Goal: Check status

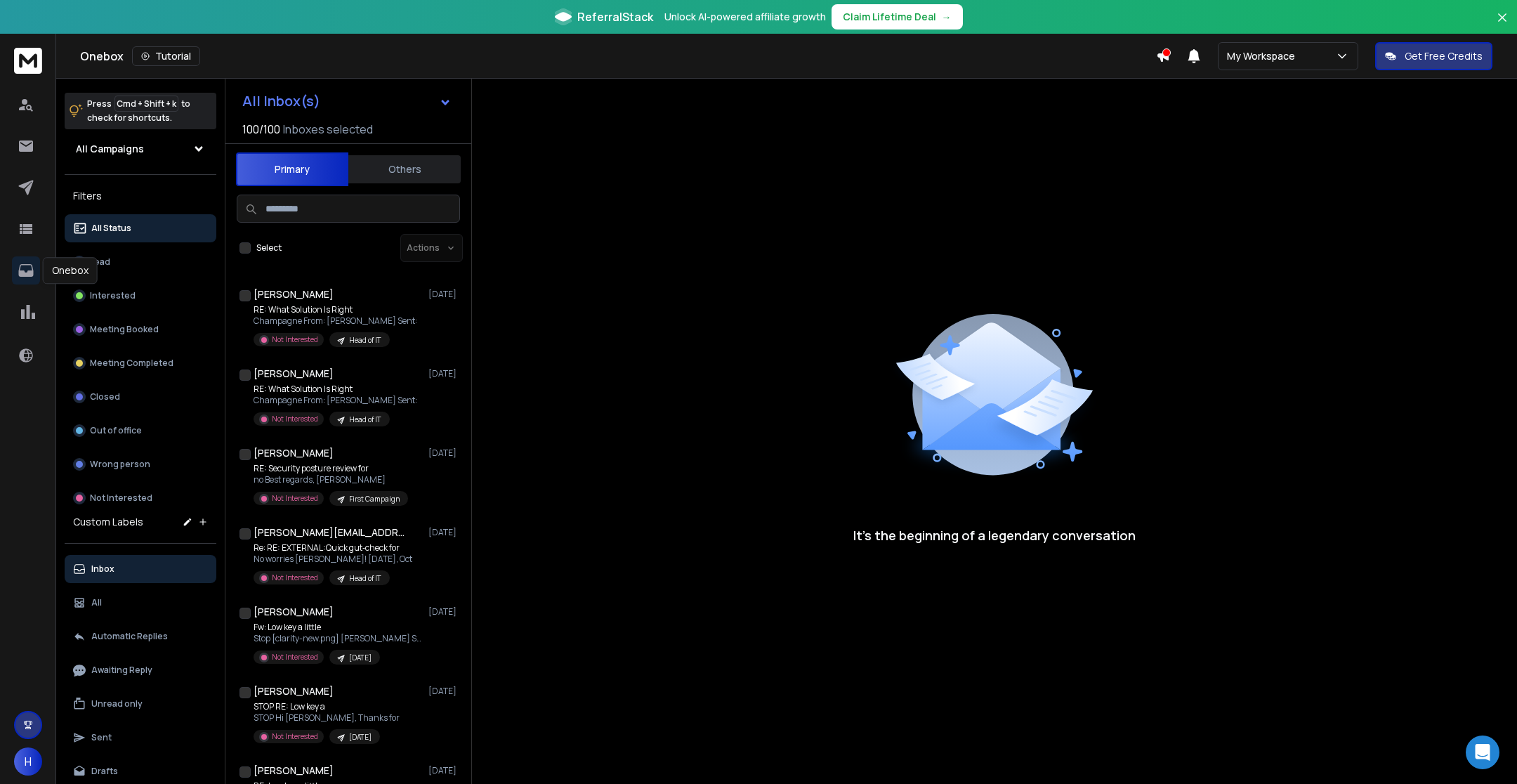
click at [30, 261] on link at bounding box center [26, 271] width 28 height 28
click at [33, 195] on icon at bounding box center [26, 188] width 17 height 17
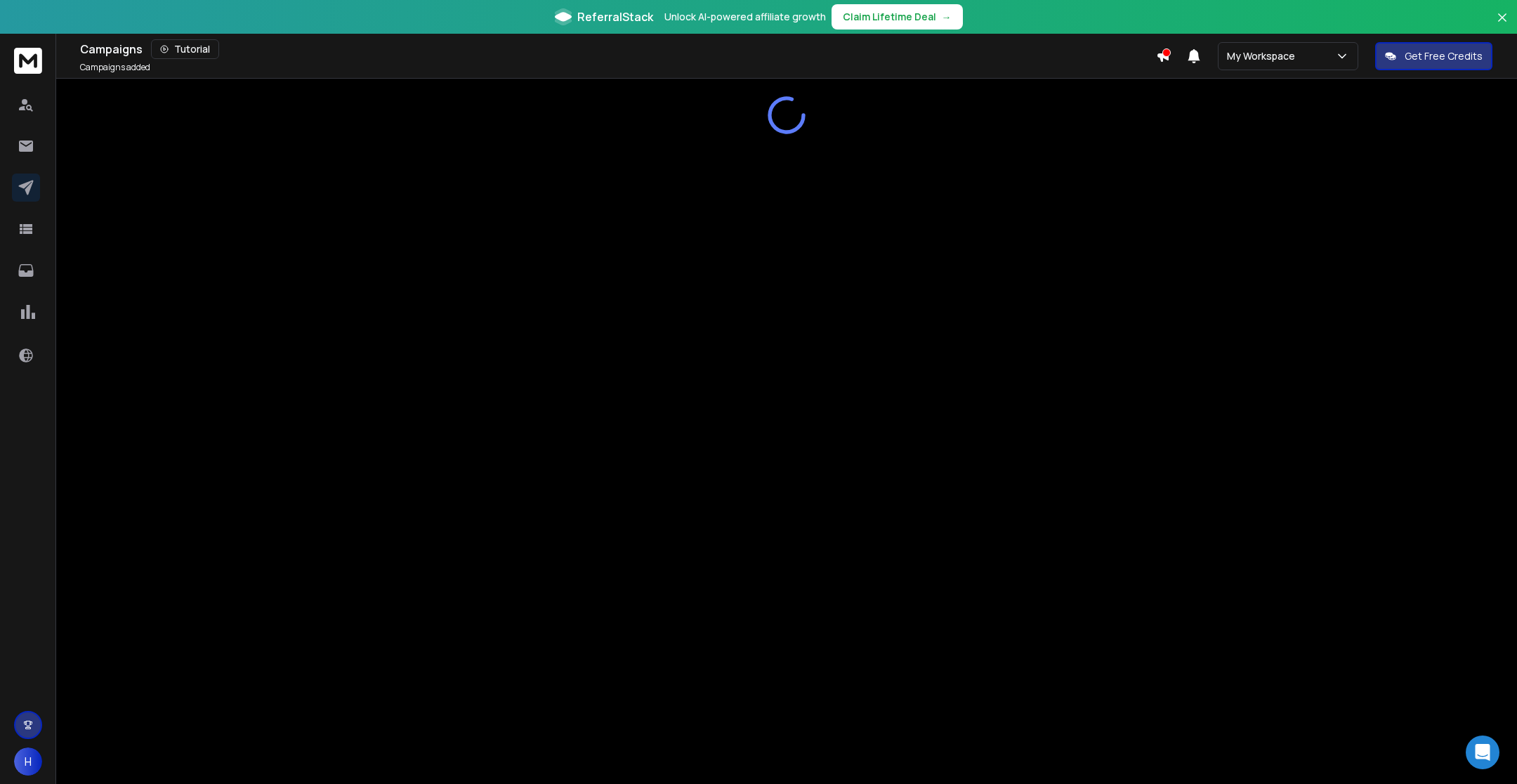
click at [372, 67] on div "Campaigns added" at bounding box center [619, 68] width 1076 height 11
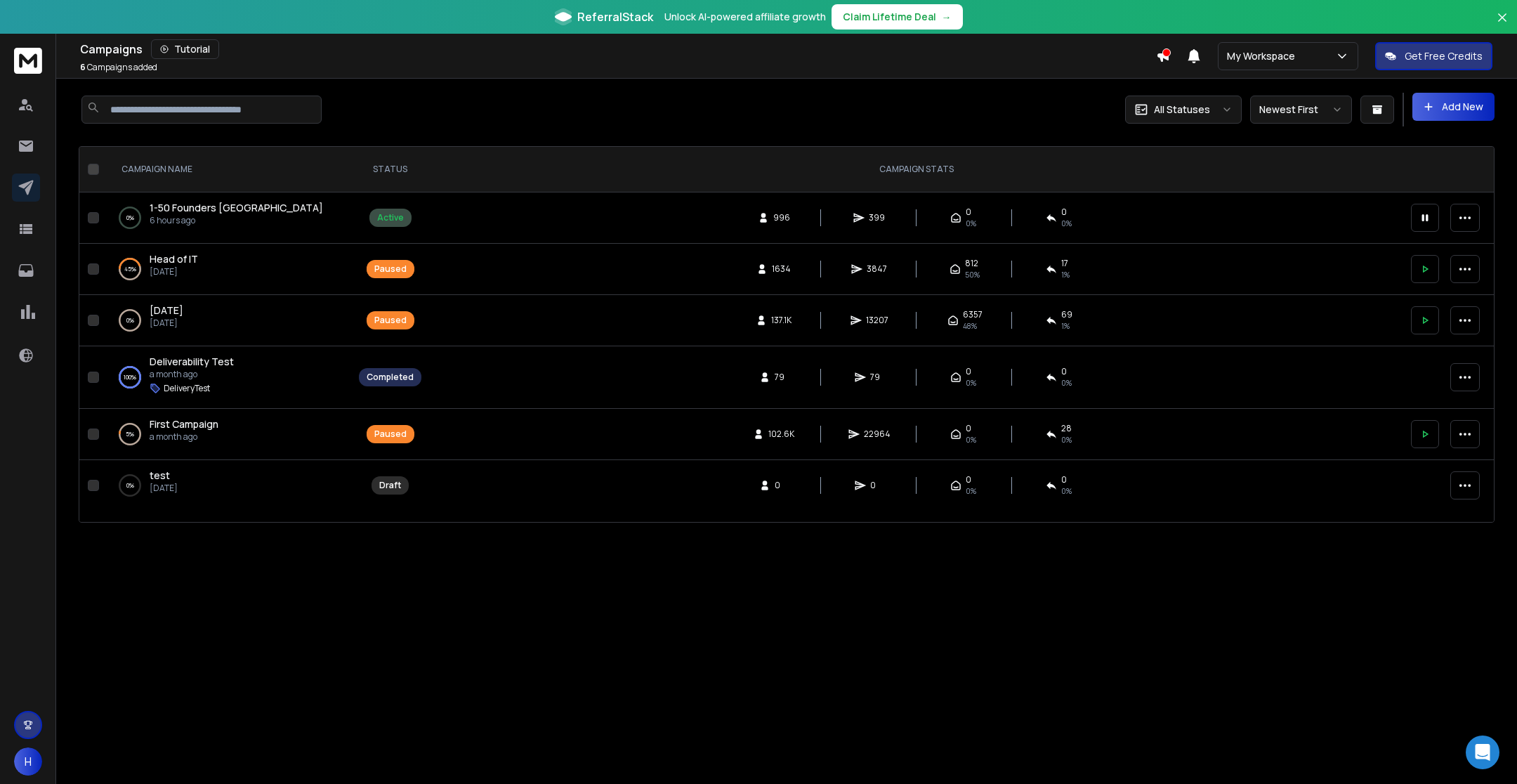
click at [244, 213] on div "0 % 1-50 Founders [GEOGRAPHIC_DATA] 6 hours ago" at bounding box center [227, 218] width 218 height 34
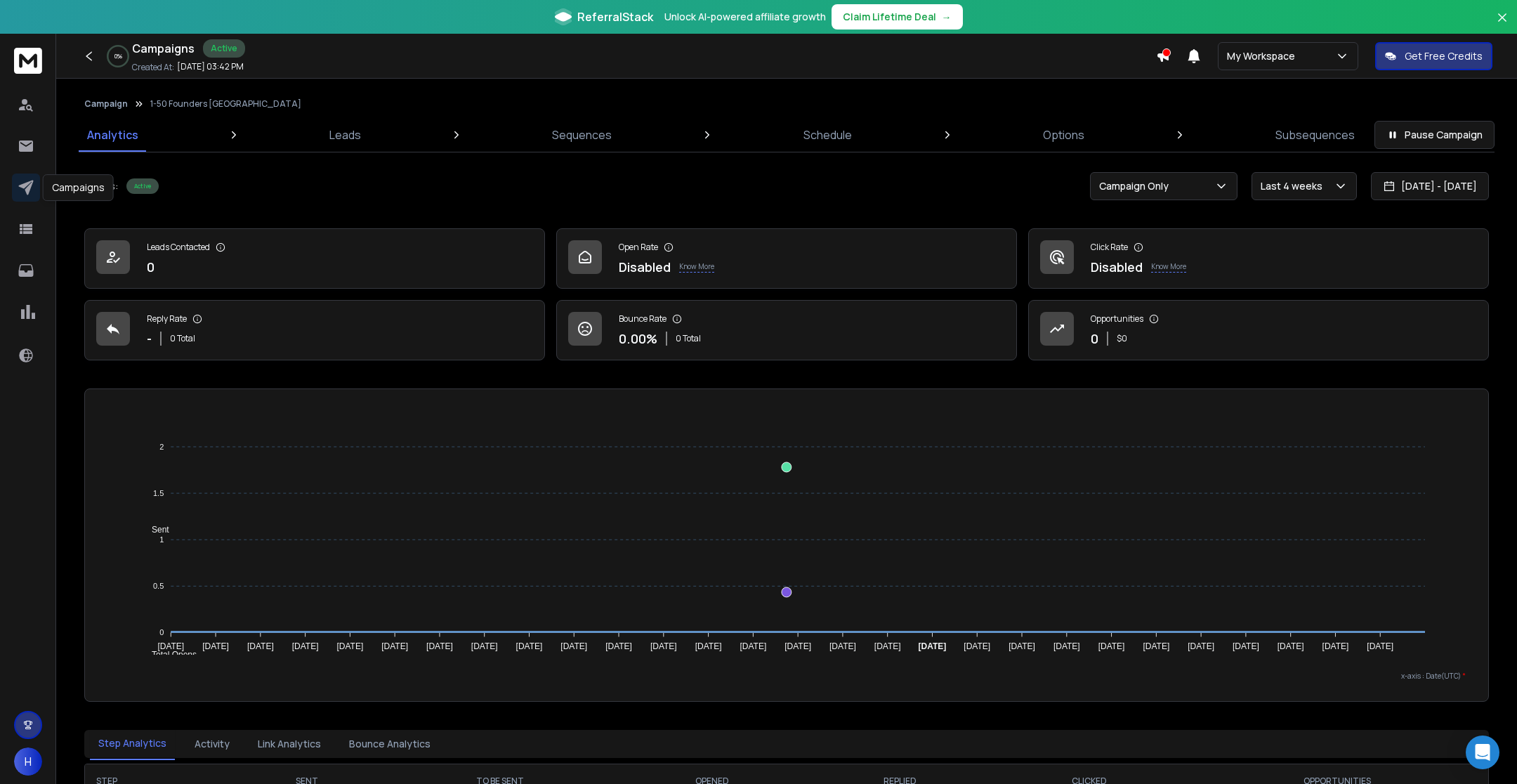
click at [27, 188] on icon at bounding box center [25, 188] width 15 height 15
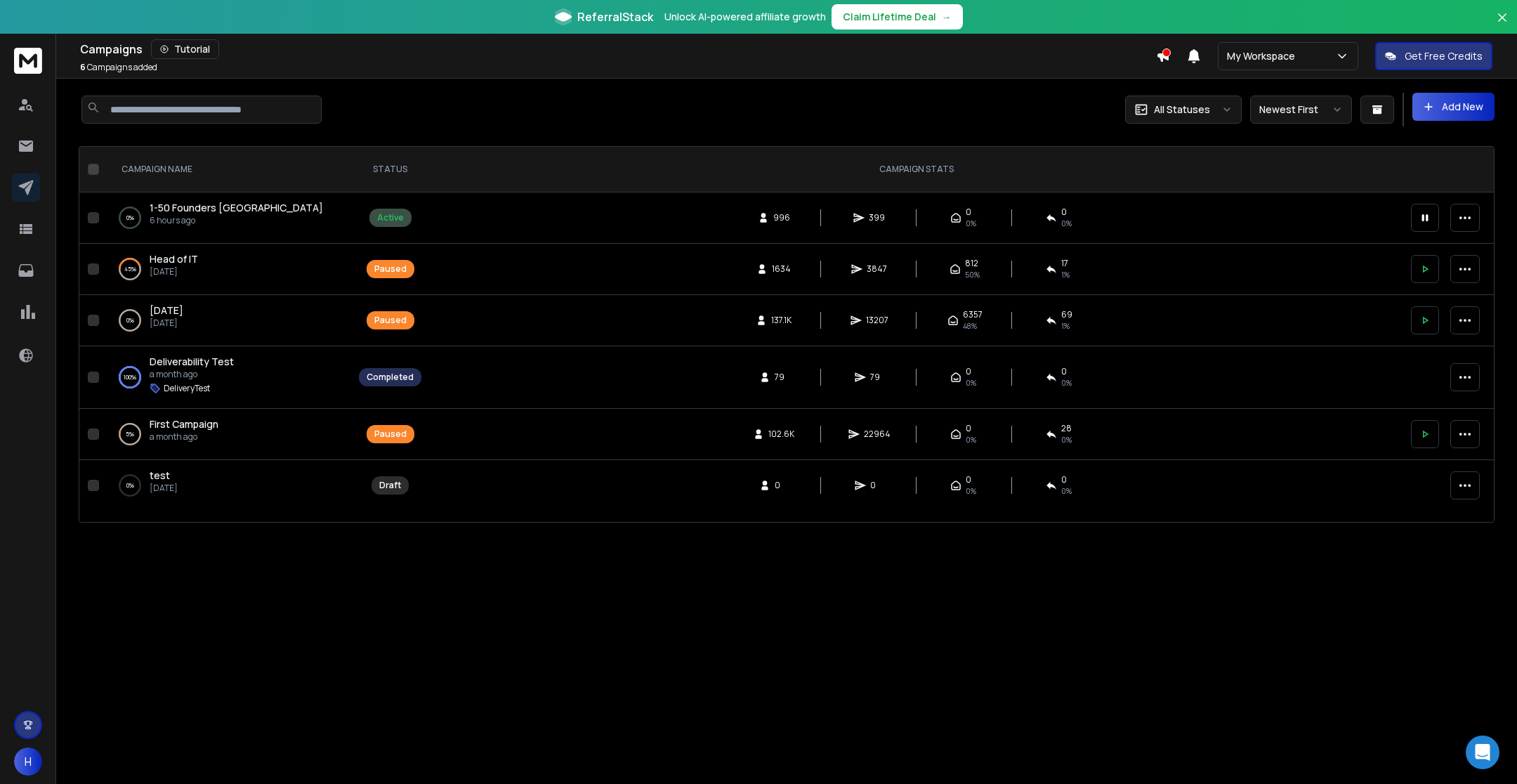
click at [206, 213] on span "1-50 Founders [GEOGRAPHIC_DATA]" at bounding box center [236, 207] width 173 height 13
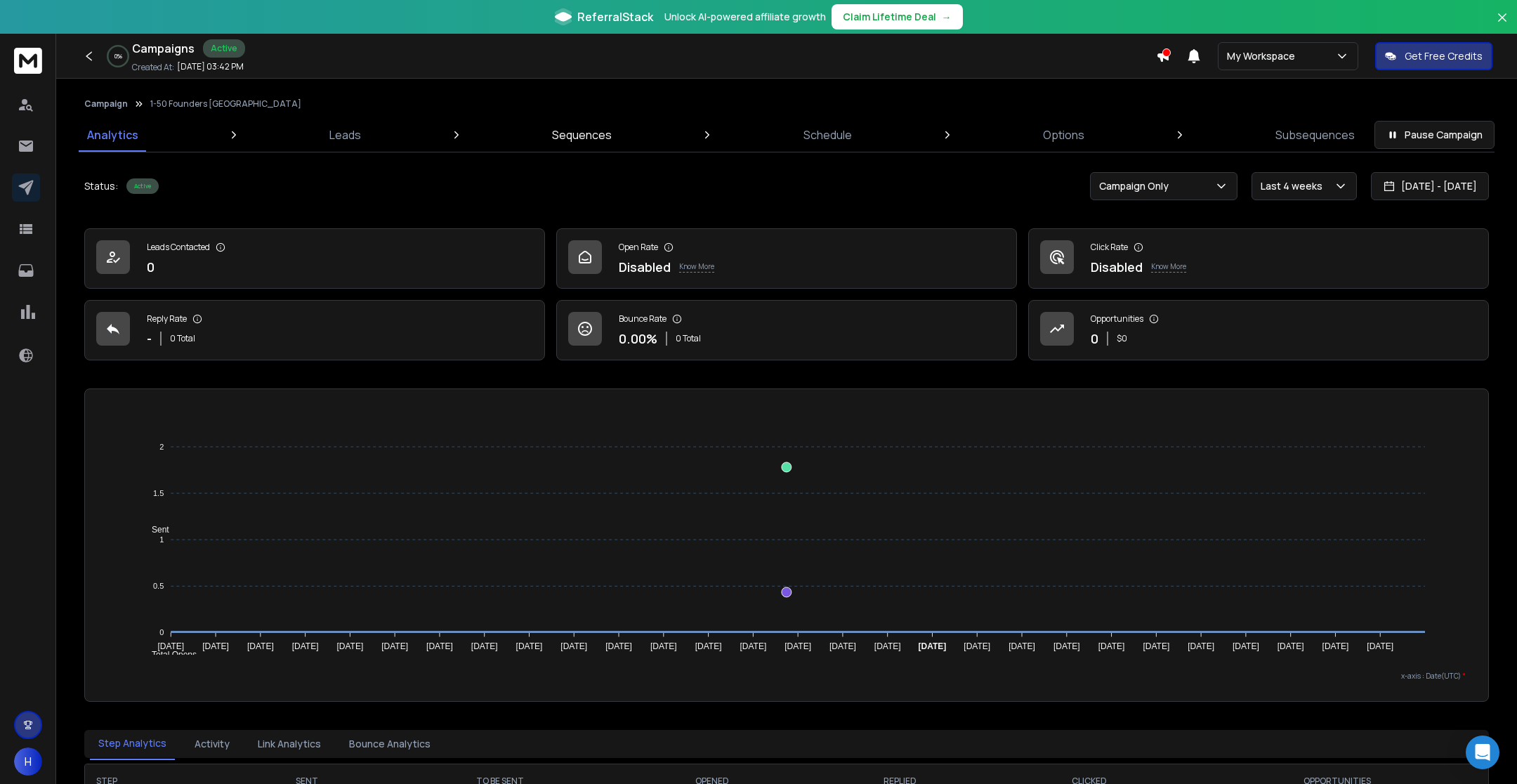
click at [573, 137] on p "Sequences" at bounding box center [582, 135] width 60 height 17
